Goal: Communication & Community: Answer question/provide support

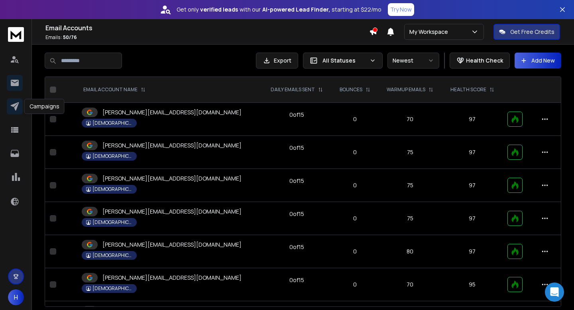
click at [14, 108] on icon at bounding box center [15, 107] width 10 height 10
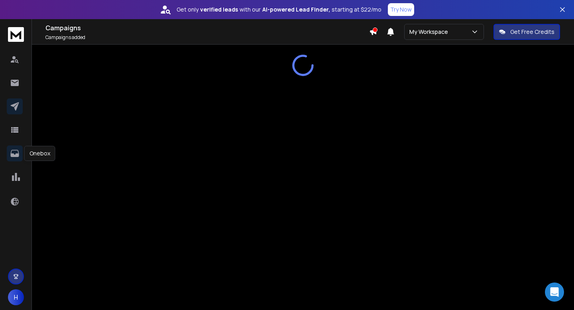
click at [15, 155] on icon at bounding box center [14, 153] width 8 height 7
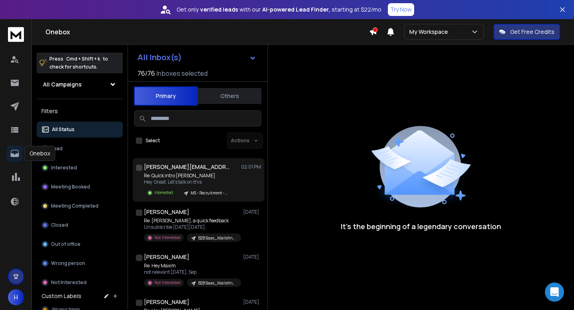
click at [206, 180] on p "Hey Great. Let's talk on this" at bounding box center [189, 182] width 90 height 6
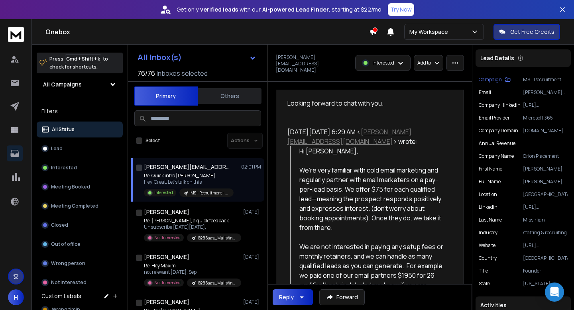
scroll to position [150, 0]
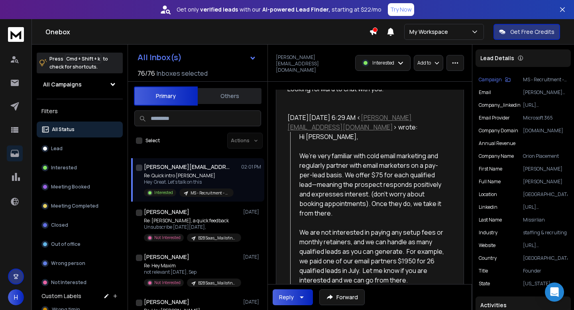
click at [222, 174] on p "Re: Quick intro [PERSON_NAME]" at bounding box center [189, 175] width 90 height 6
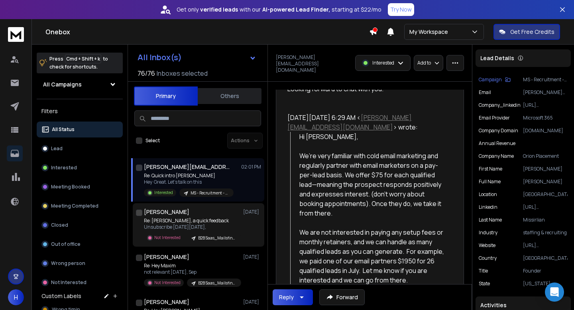
click at [220, 221] on p "Re: [PERSON_NAME], a quick feedback" at bounding box center [192, 220] width 96 height 6
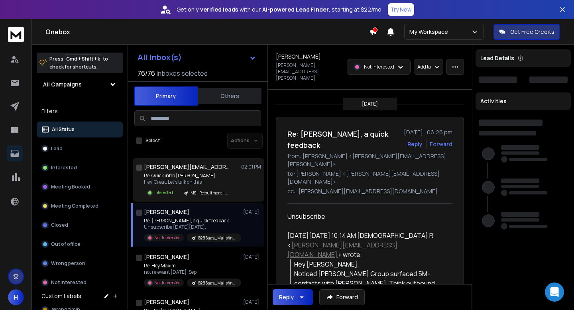
click at [227, 182] on p "Hey Great. Let's talk on this" at bounding box center [189, 182] width 90 height 6
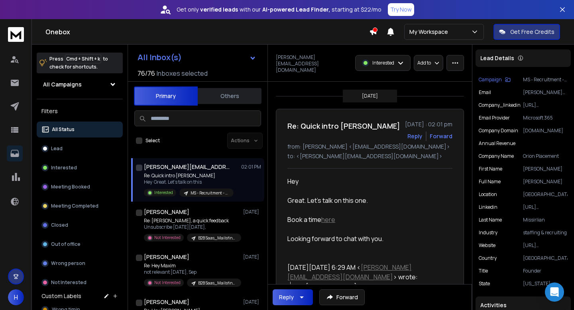
click at [221, 175] on p "Re: Quick intro [PERSON_NAME]" at bounding box center [189, 175] width 90 height 6
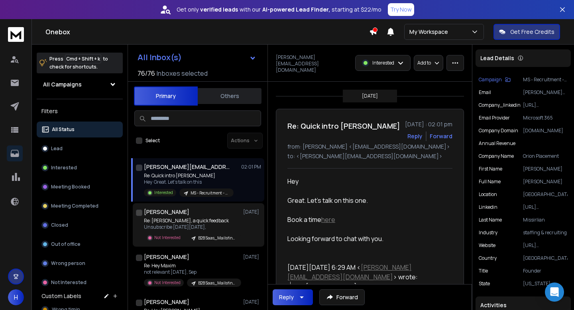
click at [215, 217] on div "[PERSON_NAME] [DATE] Re: [PERSON_NAME], a quick feedback Unsubscribe [DATE][DAT…" at bounding box center [202, 225] width 117 height 34
